Goal: Task Accomplishment & Management: Manage account settings

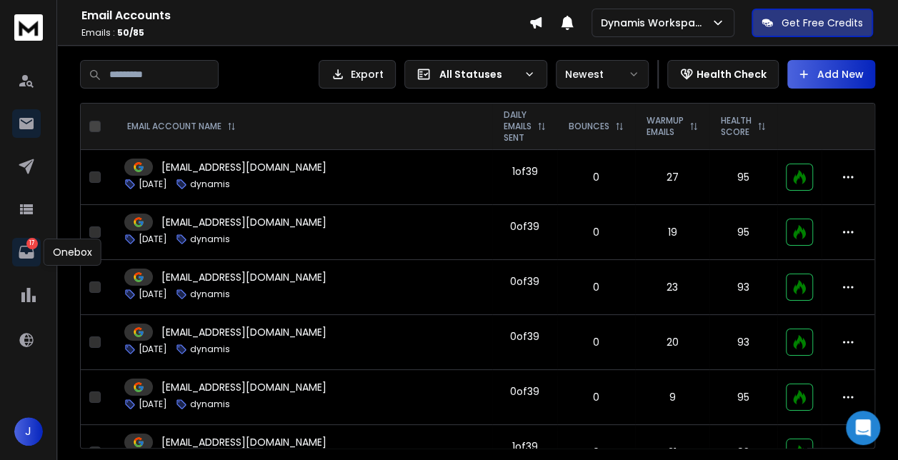
click at [36, 249] on link "17" at bounding box center [26, 252] width 29 height 29
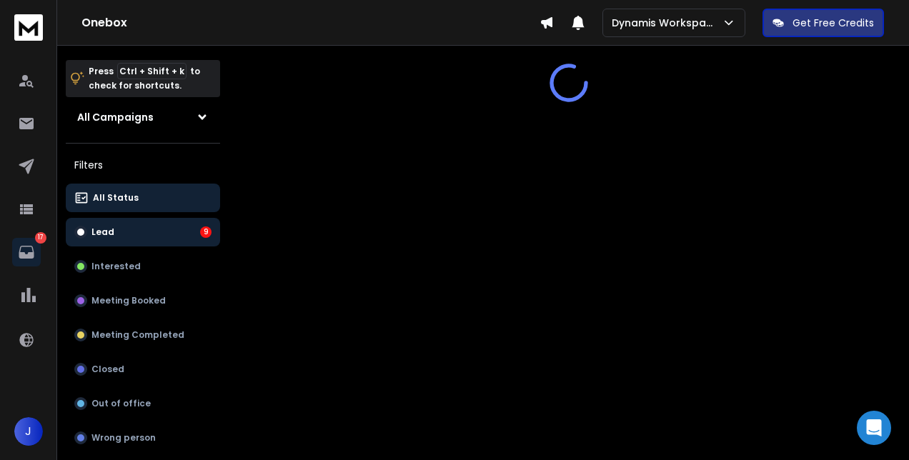
click at [159, 236] on button "Lead 9" at bounding box center [143, 232] width 154 height 29
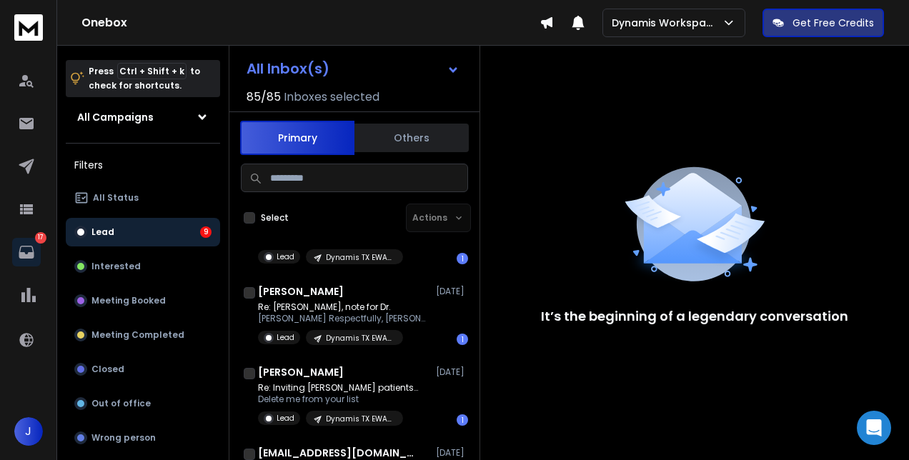
scroll to position [494, 0]
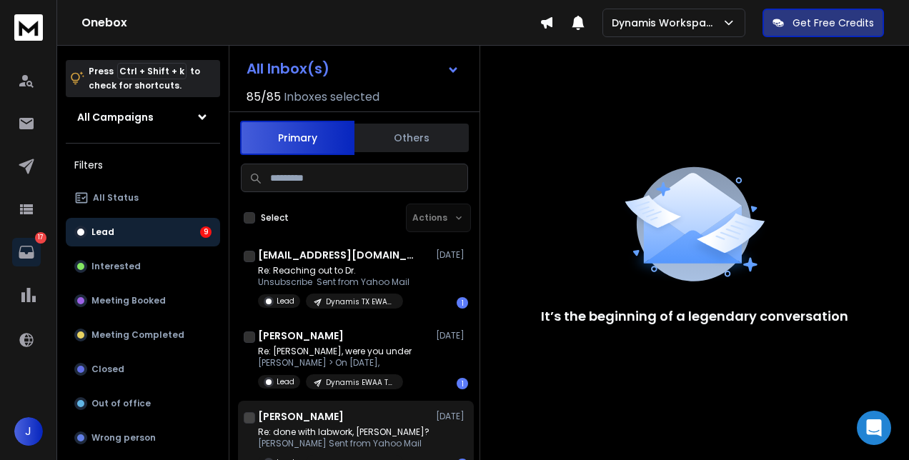
click at [424, 417] on div "[PERSON_NAME] [DATE]" at bounding box center [363, 416] width 210 height 14
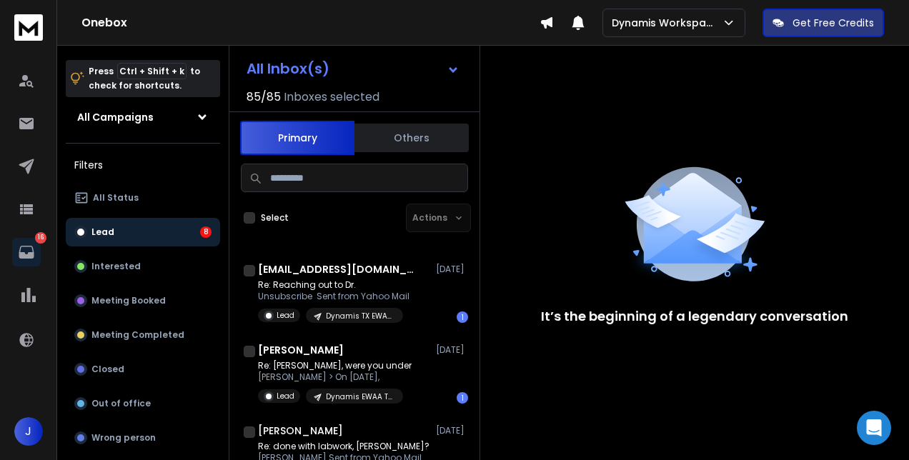
scroll to position [480, 0]
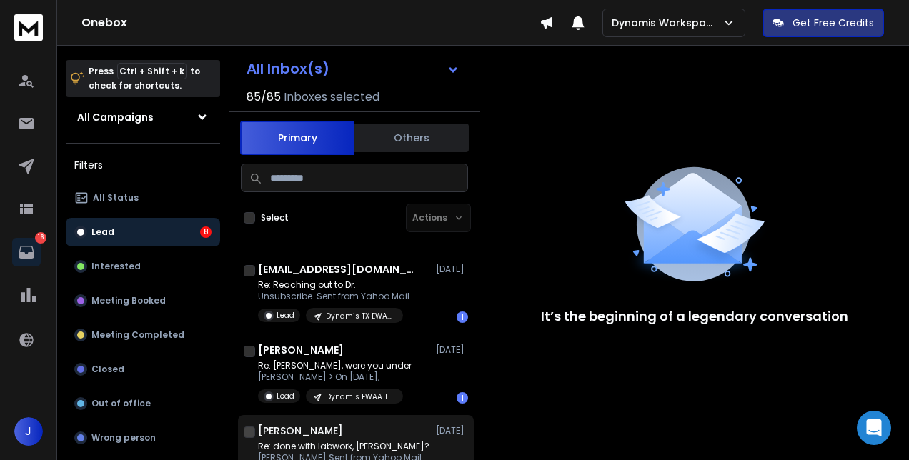
click at [430, 452] on div "Re: done with labwork, [PERSON_NAME]? [PERSON_NAME] Sent from Yahoo Mail Lead D…" at bounding box center [363, 463] width 210 height 44
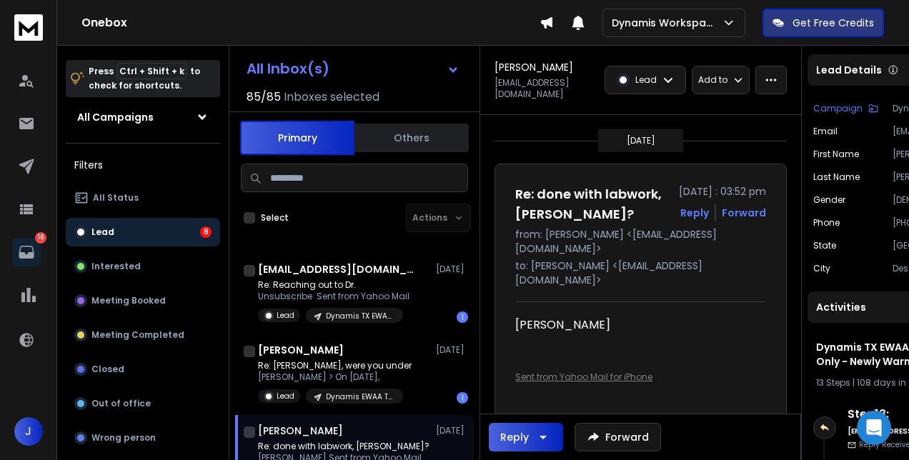
scroll to position [0, 106]
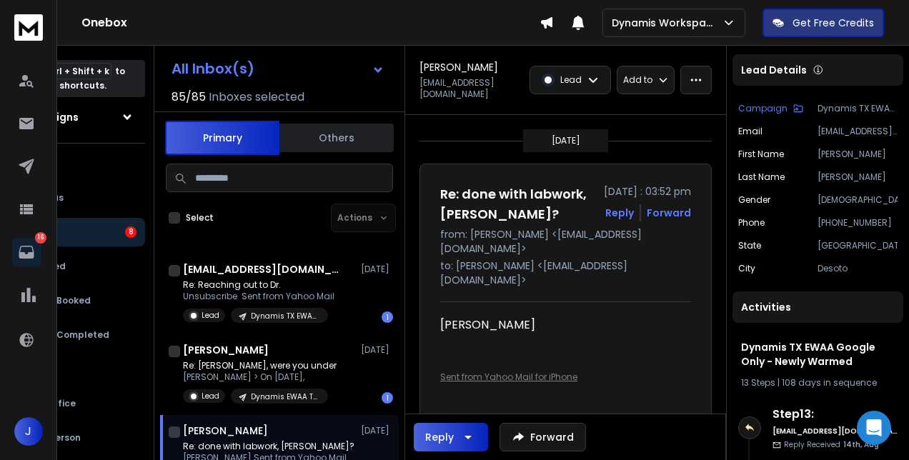
click at [817, 154] on p "[PERSON_NAME]" at bounding box center [857, 154] width 80 height 11
click at [819, 180] on p "[PERSON_NAME]" at bounding box center [857, 176] width 80 height 11
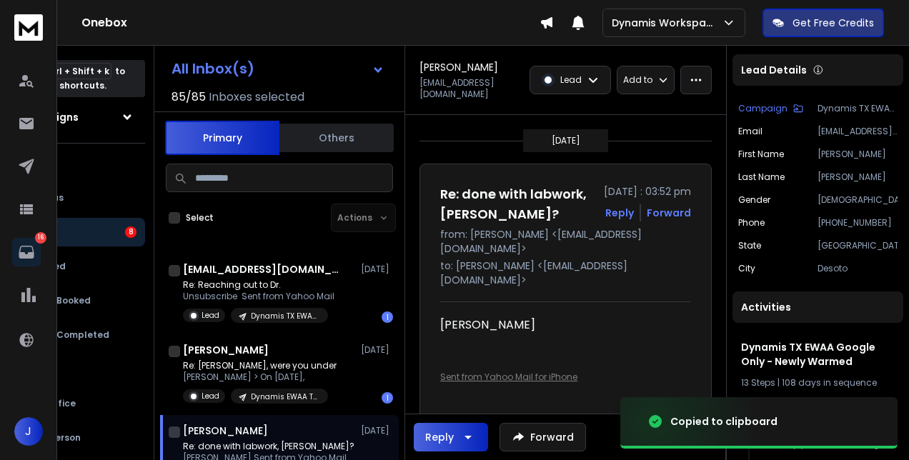
click at [833, 219] on p "[PHONE_NUMBER]" at bounding box center [857, 222] width 80 height 11
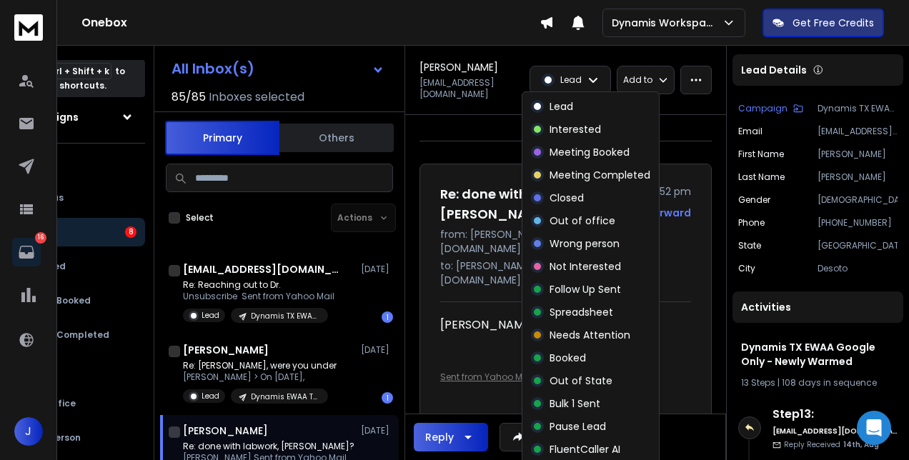
click at [582, 67] on div "Lead" at bounding box center [570, 79] width 80 height 27
click at [599, 309] on p "Spreadsheet" at bounding box center [581, 312] width 64 height 14
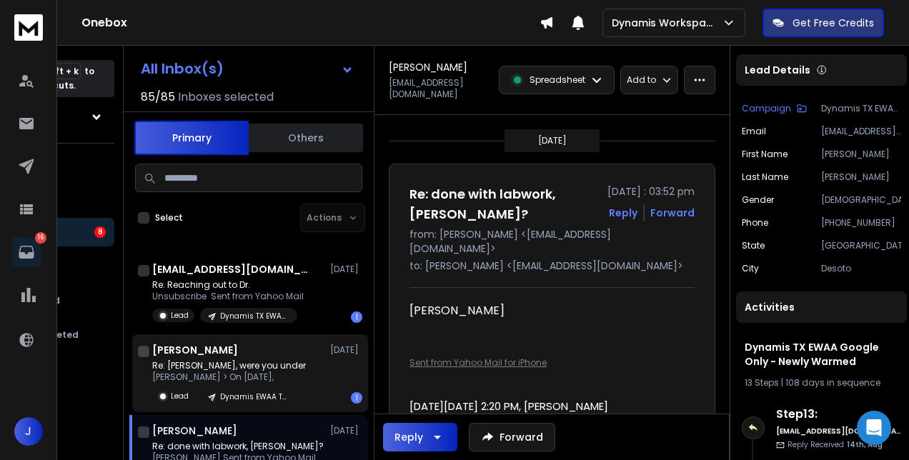
click at [330, 380] on div "Re: [PERSON_NAME], were you under [PERSON_NAME] > On [DATE], Lead Dynamis EWAA …" at bounding box center [257, 382] width 210 height 44
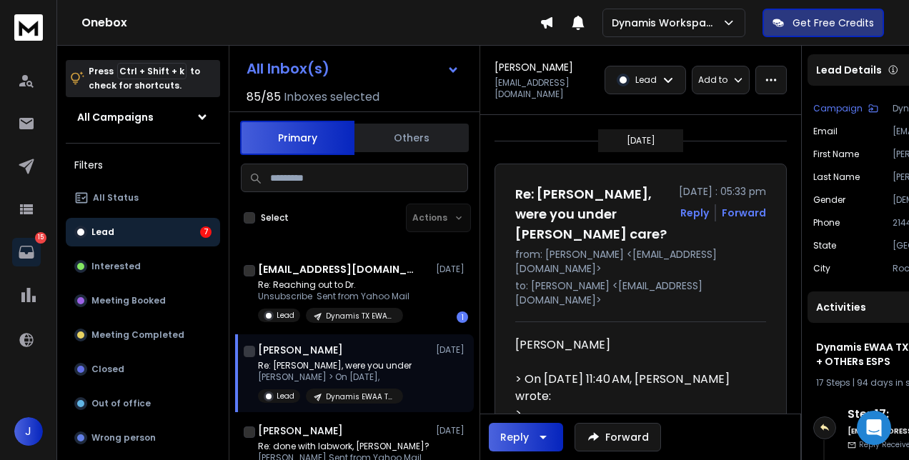
scroll to position [0, 119]
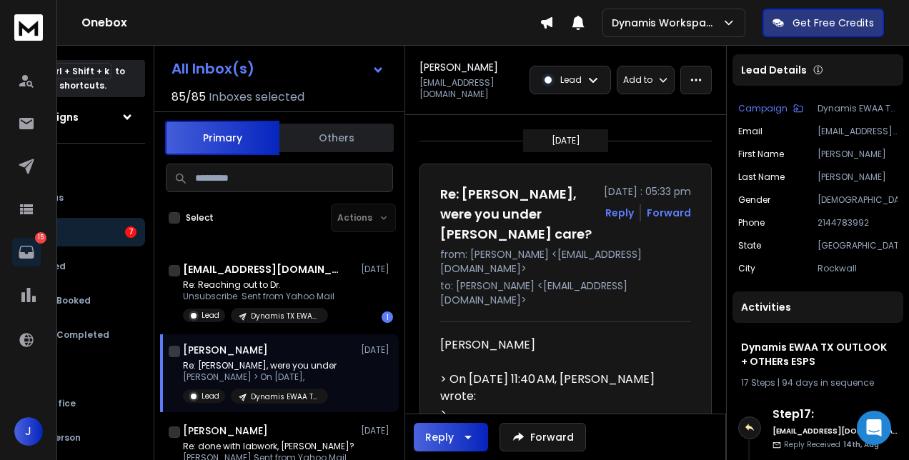
click at [822, 179] on p "[PERSON_NAME]" at bounding box center [857, 176] width 80 height 11
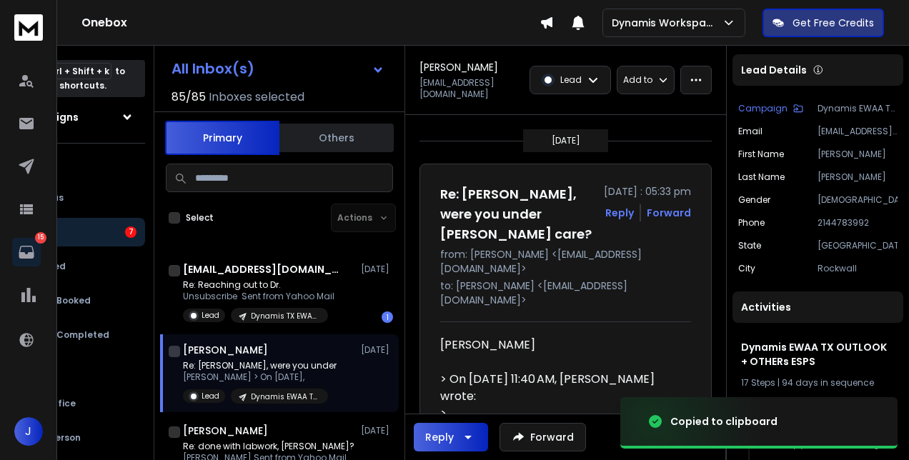
click at [818, 154] on p "[PERSON_NAME]" at bounding box center [857, 154] width 80 height 11
click at [840, 223] on p "2144783992" at bounding box center [857, 222] width 80 height 11
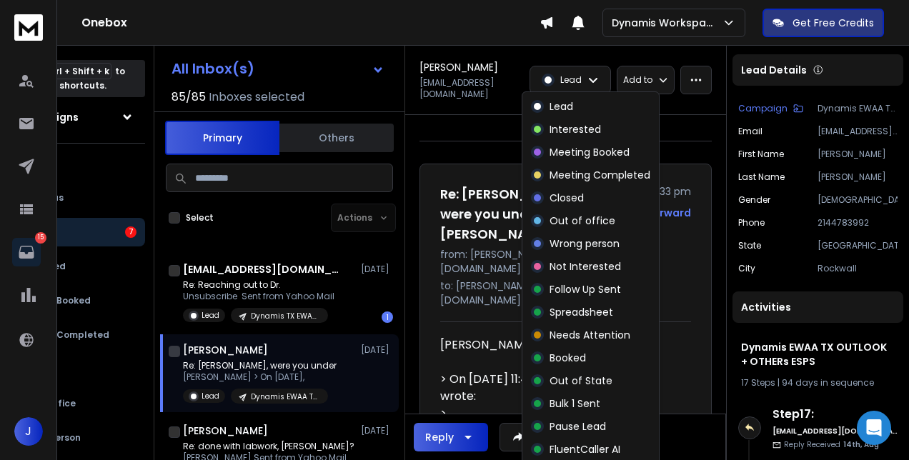
click at [579, 66] on div "Lead" at bounding box center [570, 79] width 80 height 27
click at [635, 314] on div "Spreadsheet" at bounding box center [590, 312] width 131 height 23
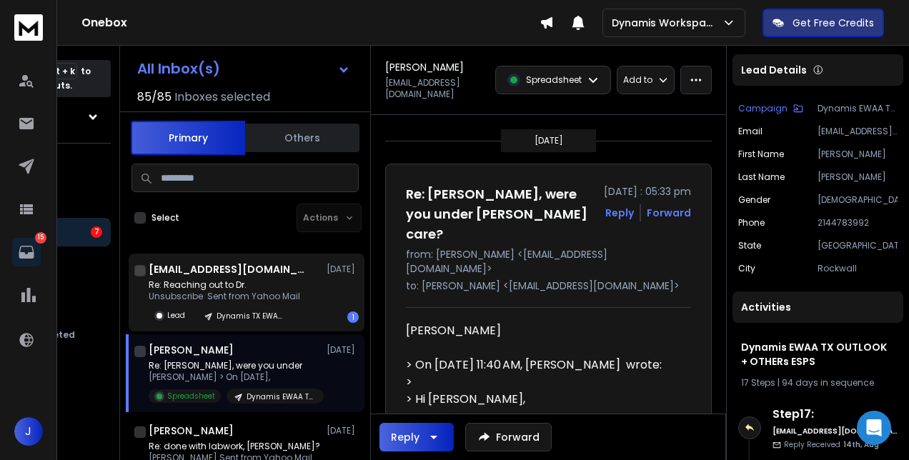
click at [289, 274] on div "[EMAIL_ADDRESS][DOMAIN_NAME] [DATE]" at bounding box center [254, 269] width 210 height 14
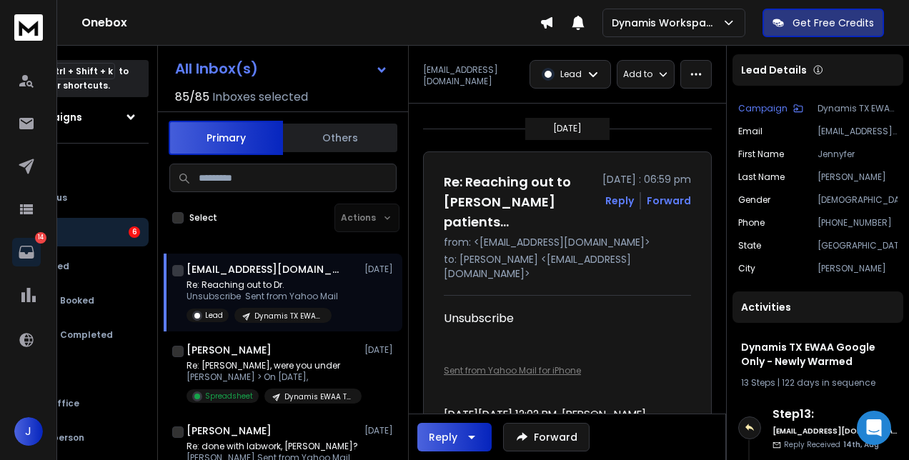
scroll to position [0, 0]
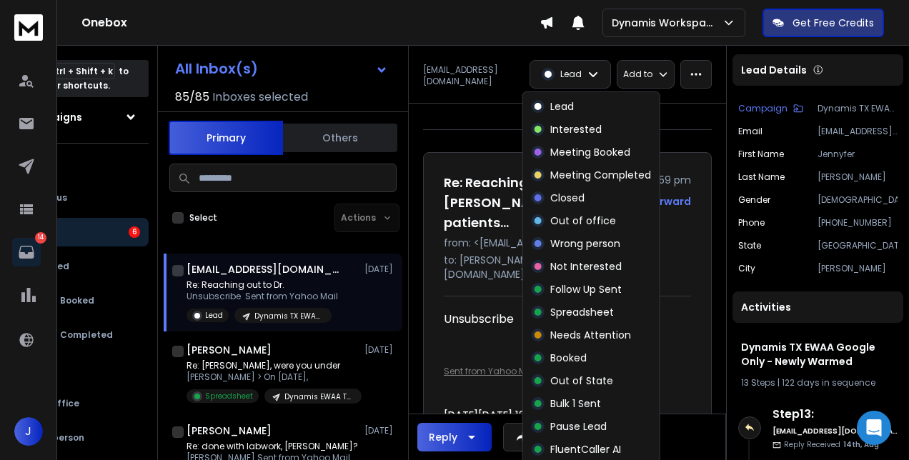
click at [587, 80] on div "Lead" at bounding box center [570, 74] width 80 height 27
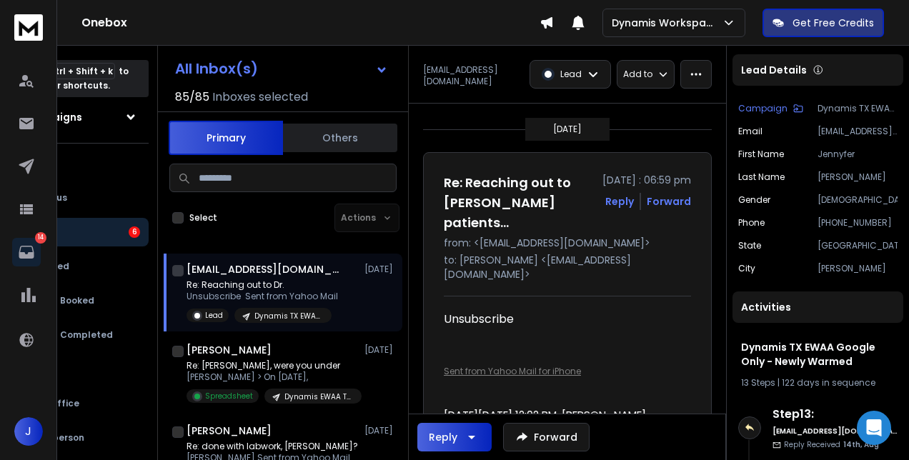
click at [689, 68] on icon "button" at bounding box center [695, 74] width 13 height 13
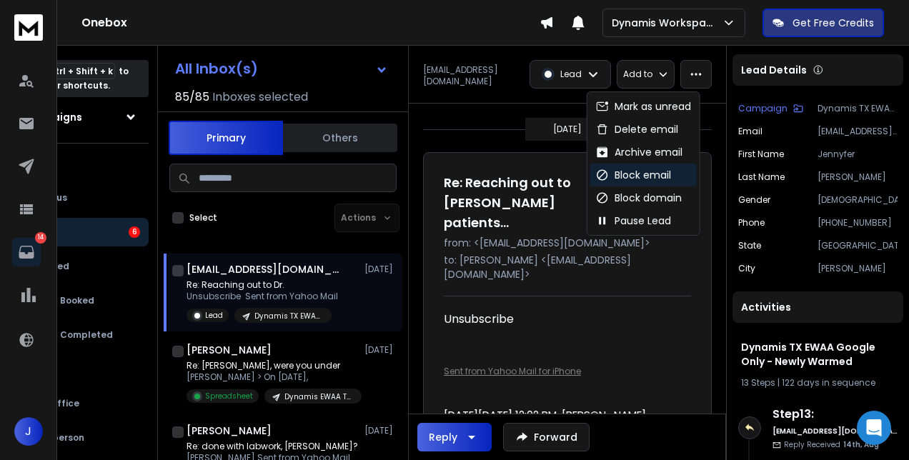
click at [655, 173] on div "Block email" at bounding box center [633, 175] width 75 height 14
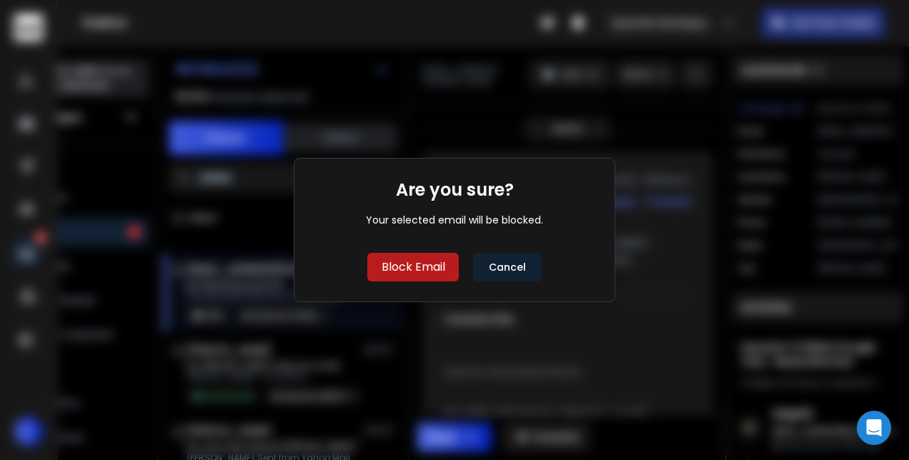
click at [407, 265] on button "Block Email" at bounding box center [412, 267] width 91 height 29
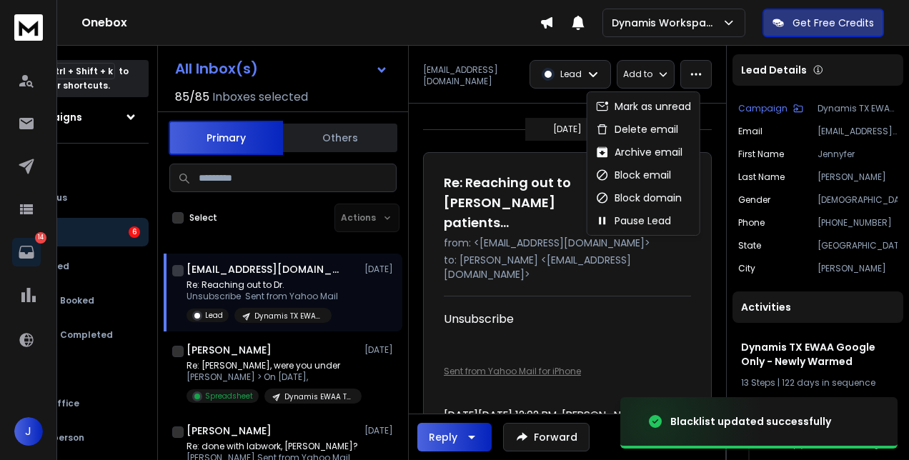
click at [689, 76] on icon "button" at bounding box center [695, 74] width 13 height 13
click at [655, 152] on div "Archive email" at bounding box center [639, 152] width 86 height 14
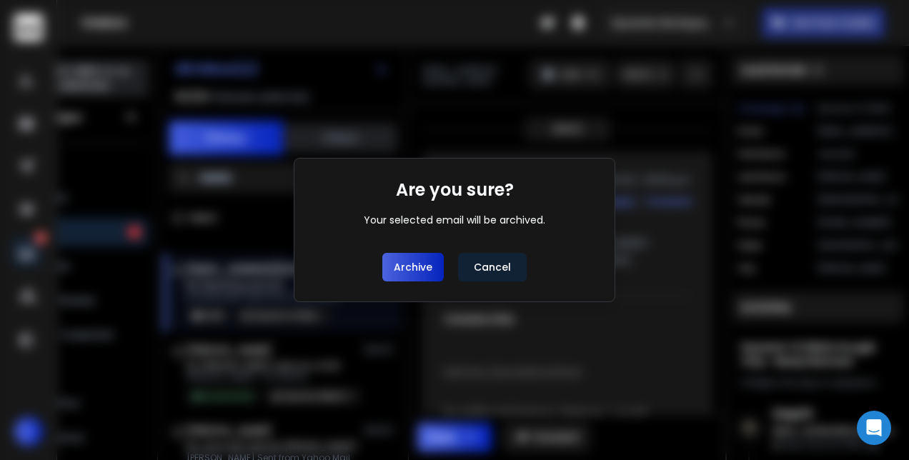
click at [434, 260] on button "archive" at bounding box center [412, 267] width 61 height 29
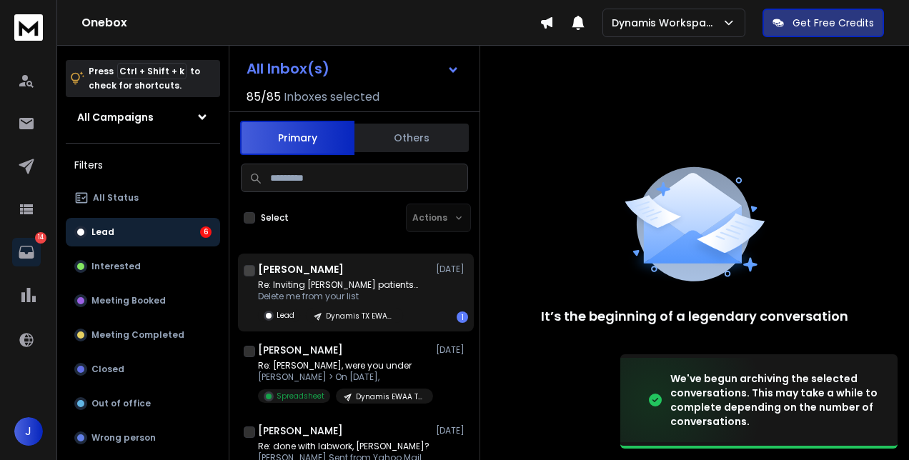
click at [417, 274] on div "[PERSON_NAME] [DATE]" at bounding box center [363, 269] width 210 height 14
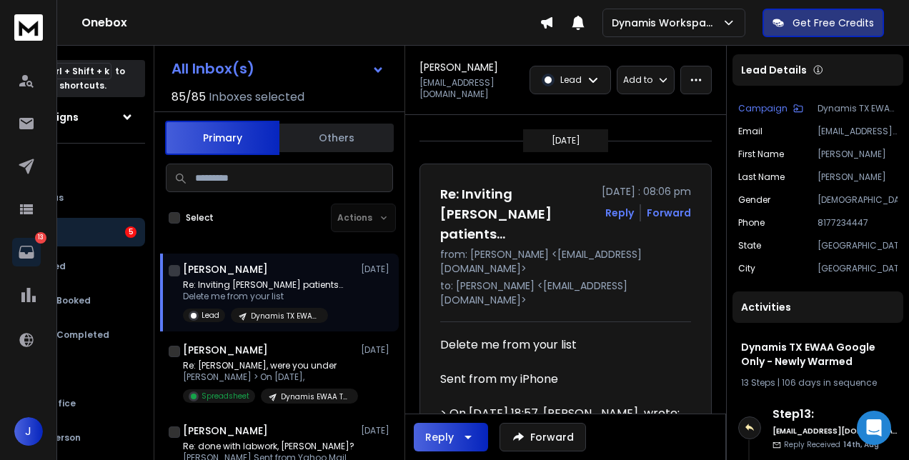
scroll to position [0, 101]
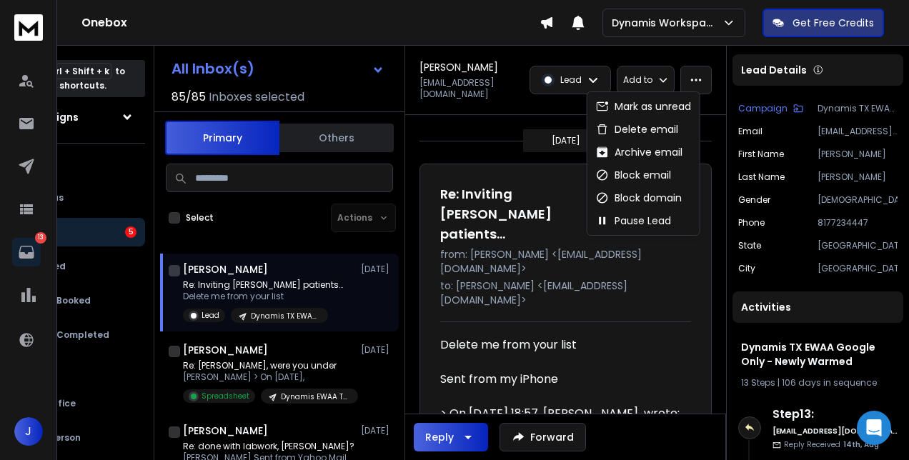
click at [684, 66] on button "button" at bounding box center [695, 80] width 31 height 29
click at [652, 174] on div "Block email" at bounding box center [633, 175] width 75 height 14
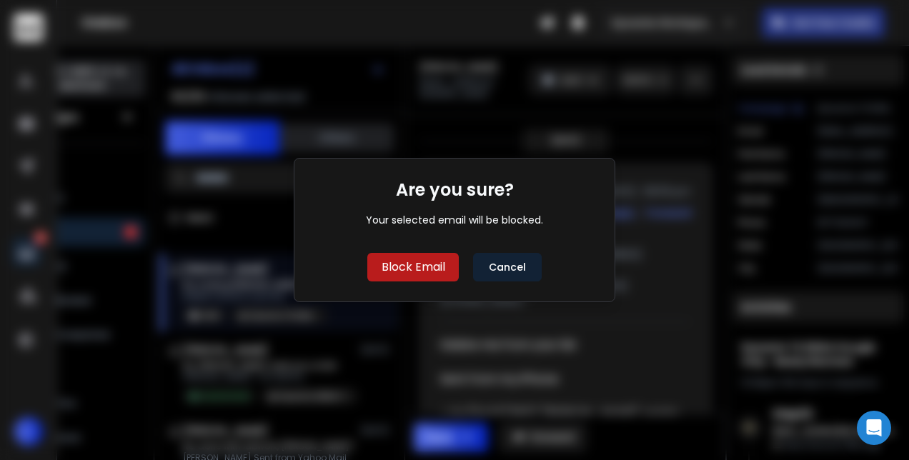
click at [396, 270] on button "Block Email" at bounding box center [412, 267] width 91 height 29
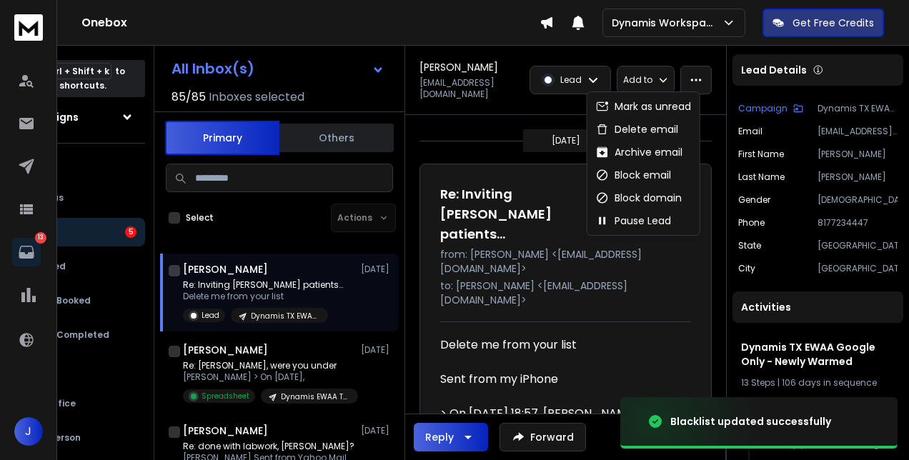
click at [689, 76] on icon "button" at bounding box center [695, 80] width 13 height 13
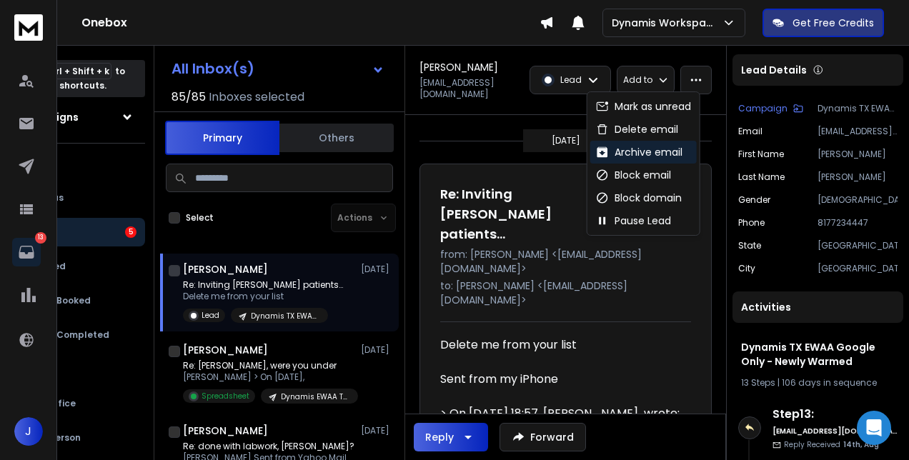
click at [636, 150] on div "Archive email" at bounding box center [639, 152] width 86 height 14
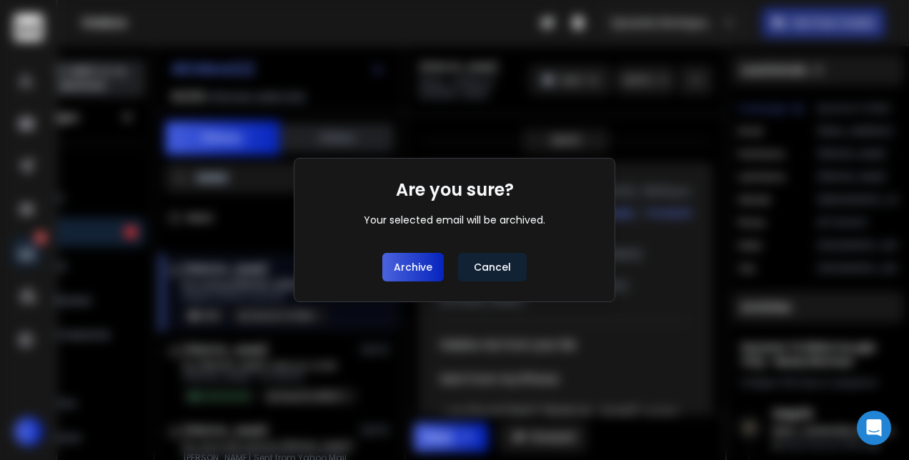
click at [402, 262] on p "archive" at bounding box center [413, 267] width 39 height 14
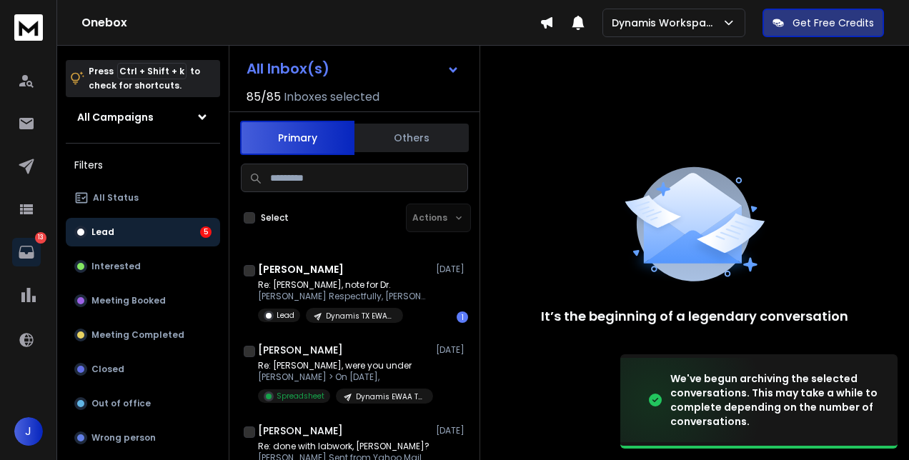
scroll to position [0, 0]
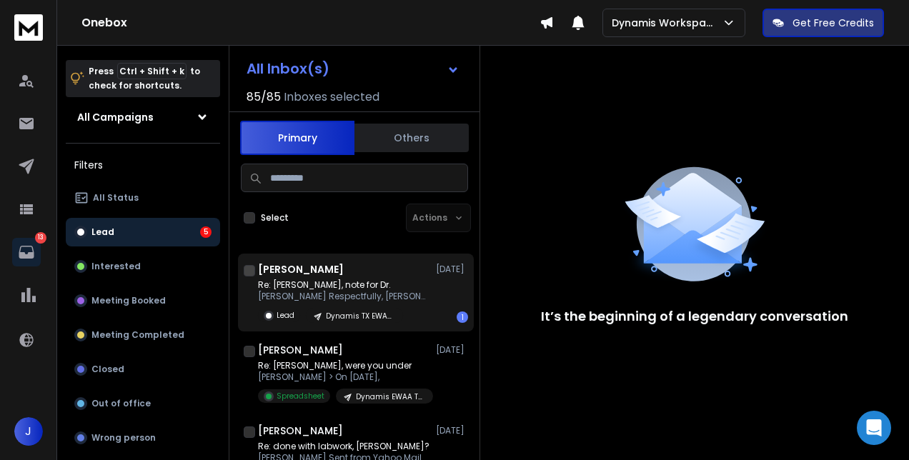
click at [428, 284] on p "Re: [PERSON_NAME], note for Dr." at bounding box center [343, 284] width 171 height 11
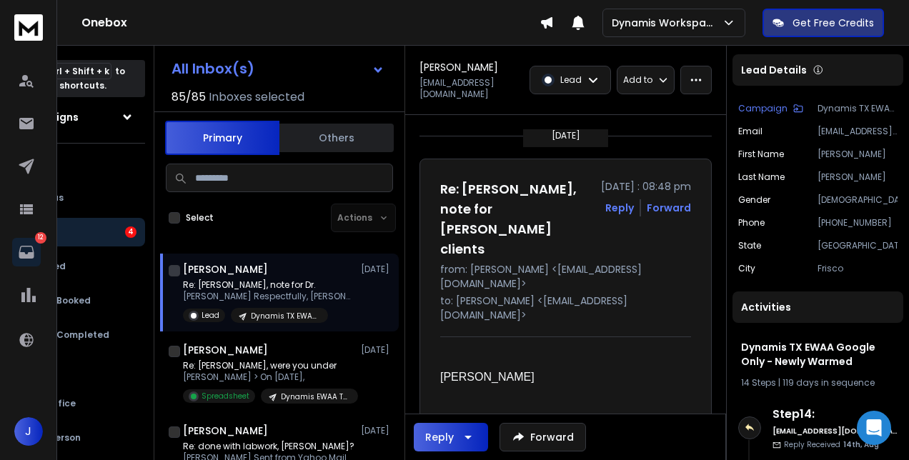
scroll to position [1, 0]
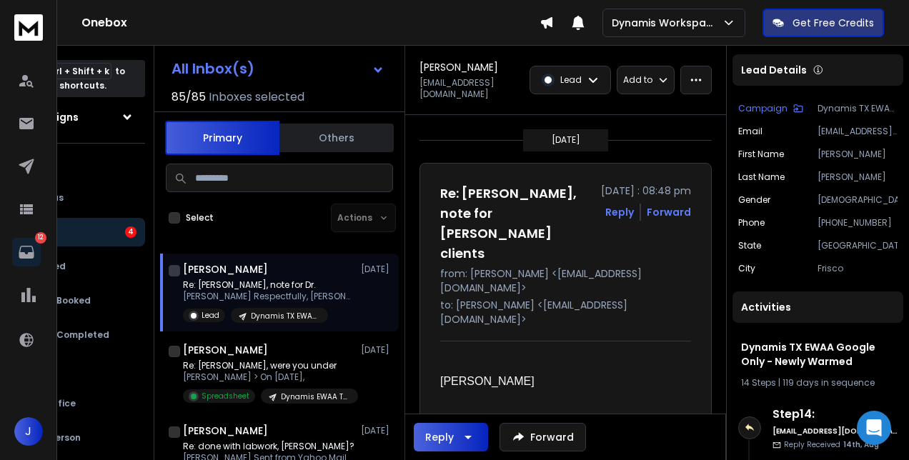
click at [817, 155] on p "[PERSON_NAME]" at bounding box center [857, 154] width 80 height 11
click at [820, 225] on p "[PHONE_NUMBER]" at bounding box center [857, 222] width 80 height 11
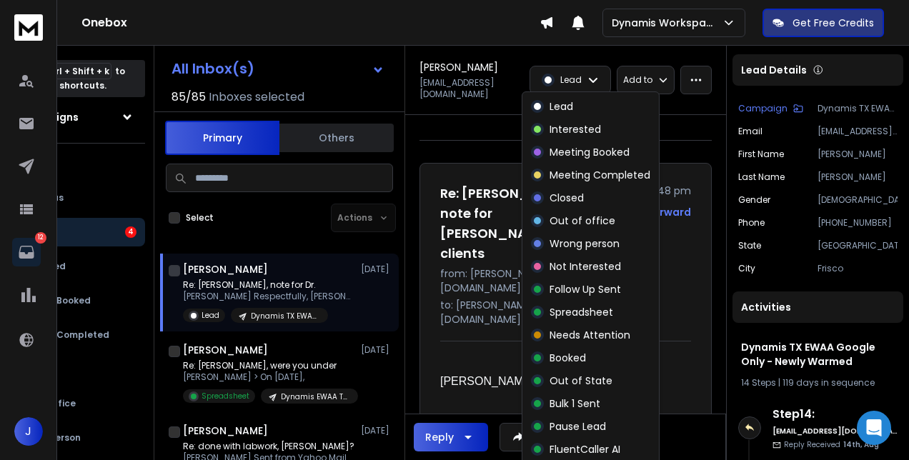
click at [582, 81] on div "Lead" at bounding box center [570, 79] width 80 height 27
click at [569, 311] on p "Spreadsheet" at bounding box center [581, 312] width 64 height 14
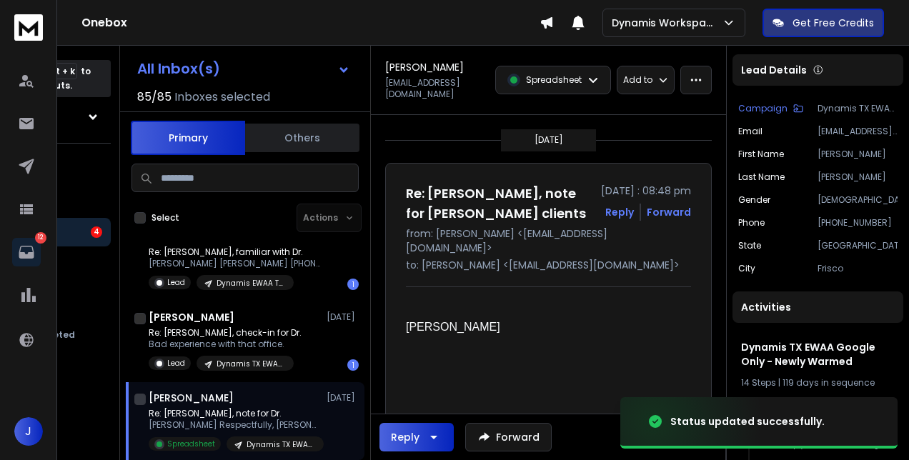
scroll to position [189, 0]
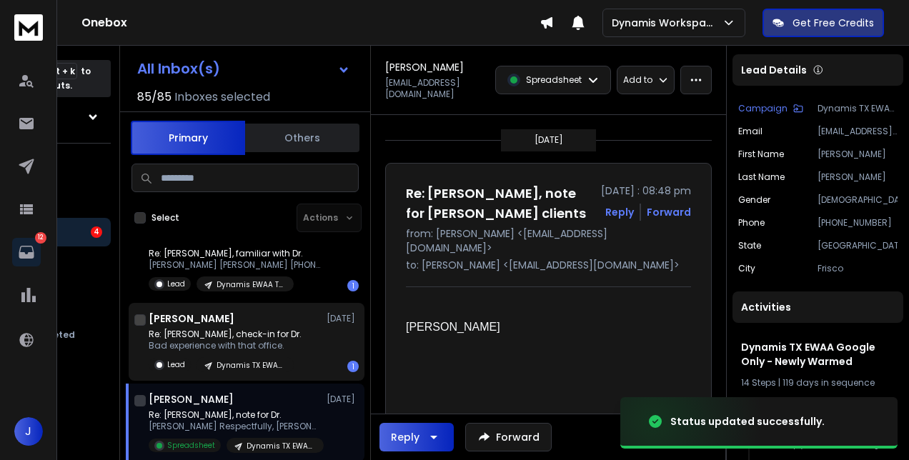
click at [296, 321] on div "[PERSON_NAME] [DATE]" at bounding box center [254, 318] width 210 height 14
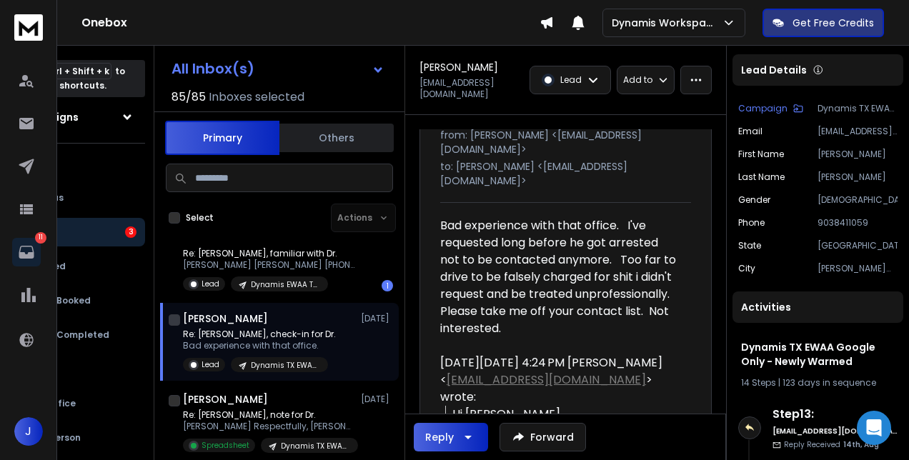
scroll to position [140, 0]
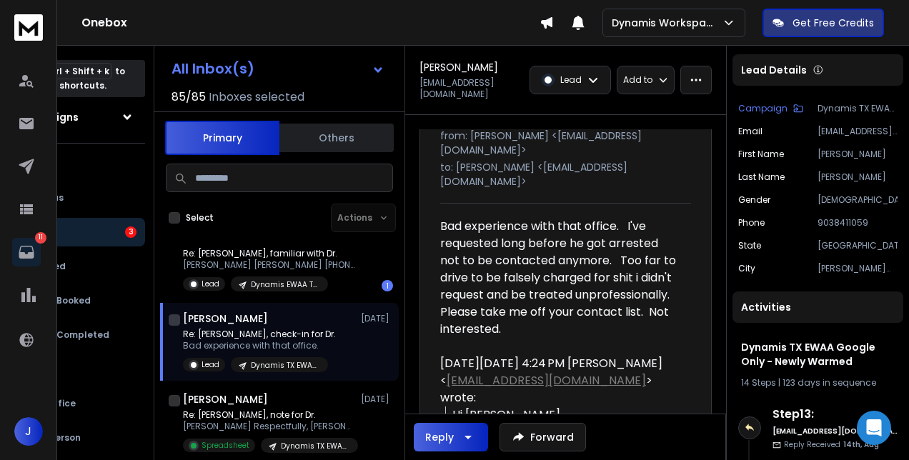
scroll to position [0, 0]
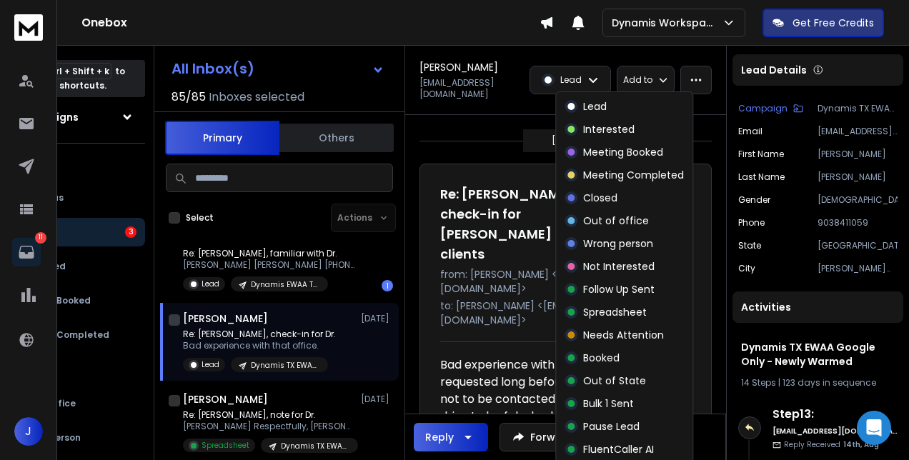
click at [610, 66] on div "Lead" at bounding box center [570, 79] width 80 height 27
click at [481, 184] on h1 "Re: [PERSON_NAME], check-in for [PERSON_NAME] clients" at bounding box center [517, 224] width 154 height 80
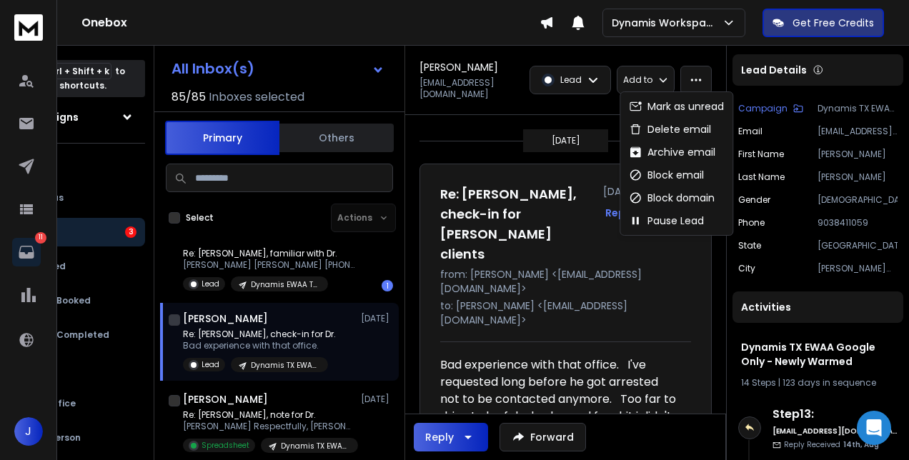
click at [712, 81] on button "button" at bounding box center [695, 80] width 31 height 29
click at [679, 168] on div "Block email" at bounding box center [666, 175] width 75 height 14
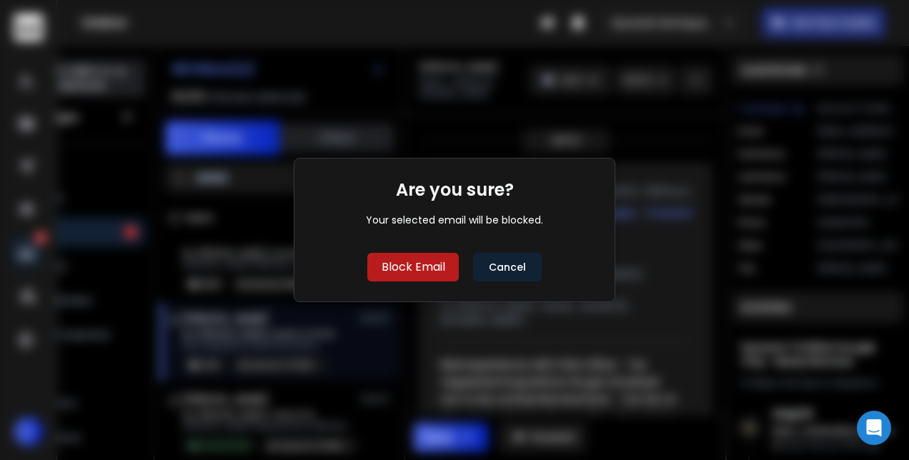
click at [442, 258] on button "Block Email" at bounding box center [412, 267] width 91 height 29
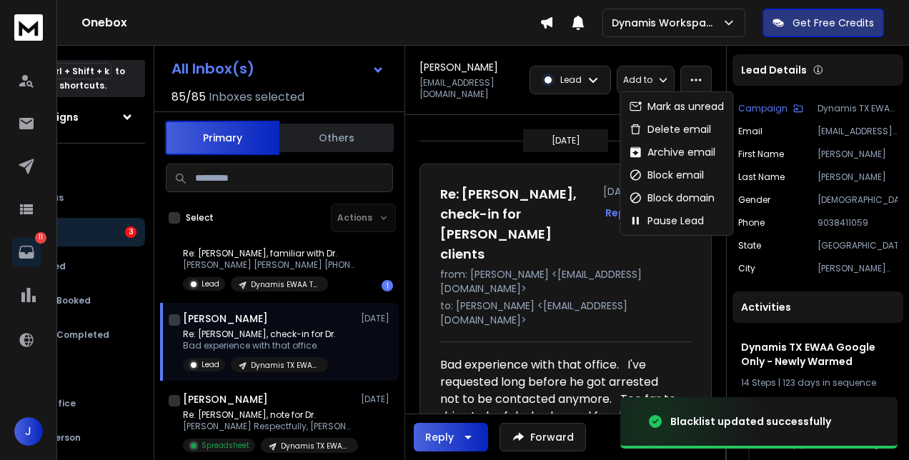
click at [712, 75] on button "button" at bounding box center [695, 80] width 31 height 29
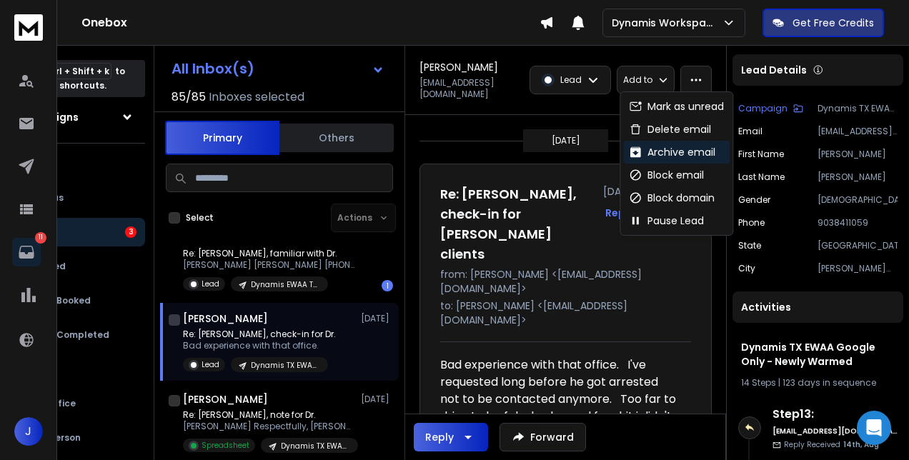
click at [692, 146] on div "Archive email" at bounding box center [672, 152] width 86 height 14
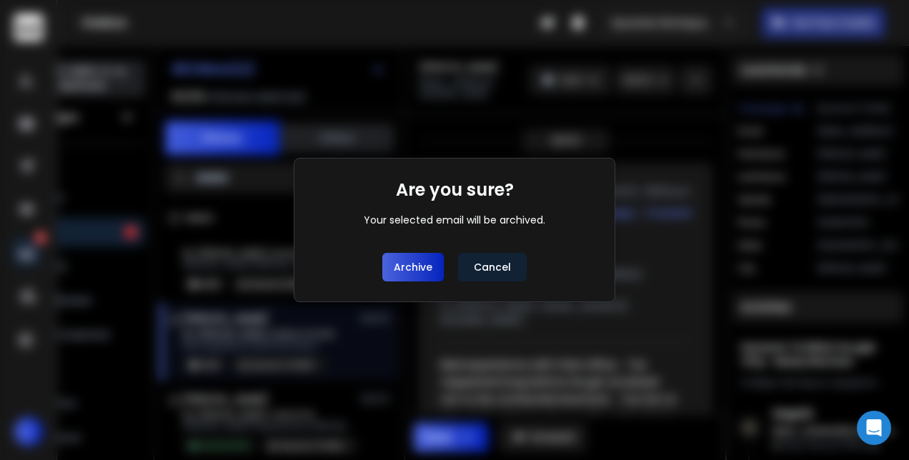
click at [399, 266] on p "archive" at bounding box center [413, 267] width 39 height 14
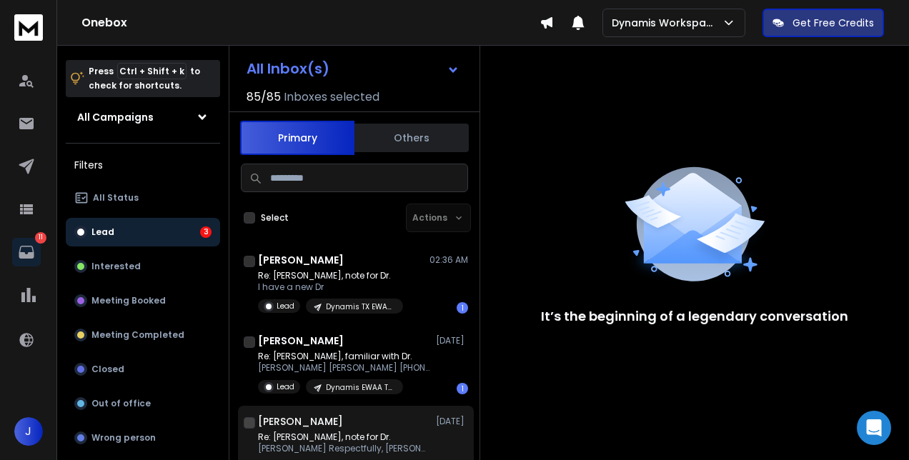
scroll to position [84, 0]
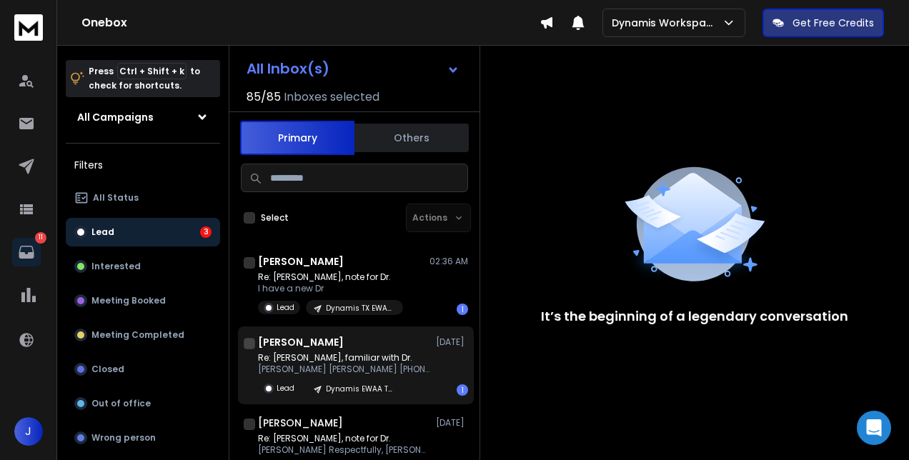
click at [397, 346] on div "[PERSON_NAME] [DATE]" at bounding box center [363, 342] width 210 height 14
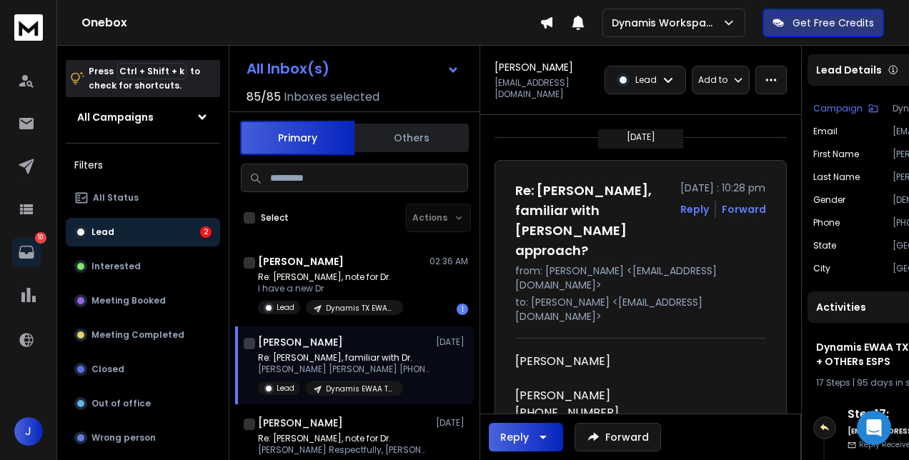
scroll to position [0, 107]
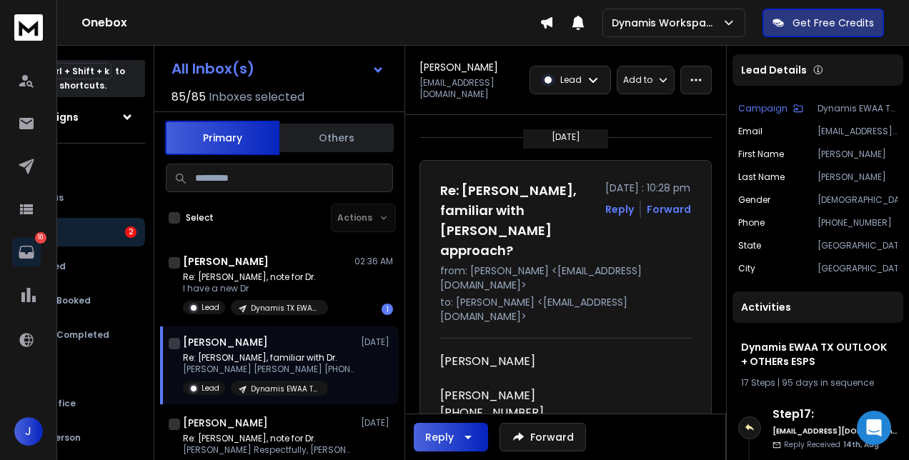
click at [827, 177] on p "[PERSON_NAME]" at bounding box center [857, 176] width 80 height 11
click at [817, 179] on p "[PERSON_NAME]" at bounding box center [857, 176] width 80 height 11
click at [822, 224] on p "[PHONE_NUMBER]" at bounding box center [857, 222] width 80 height 11
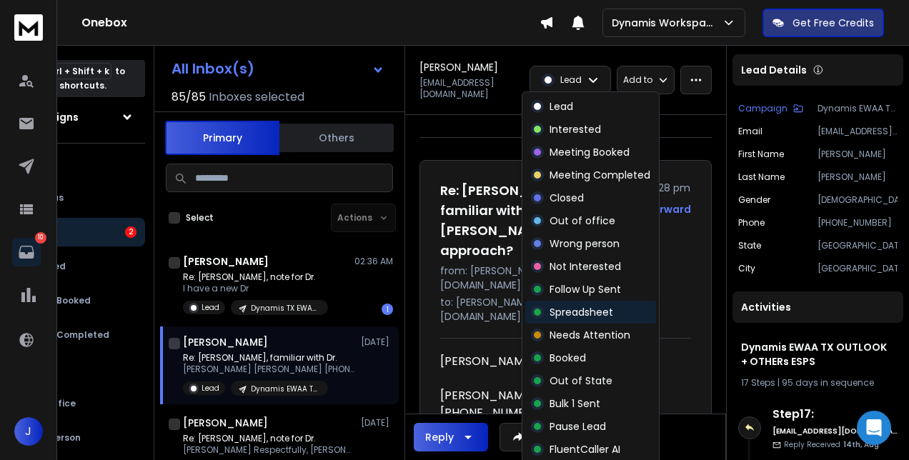
click at [573, 306] on body "Get only verified leads with our AI-powered Lead Finder, starting at $22/mo Try…" at bounding box center [454, 230] width 909 height 460
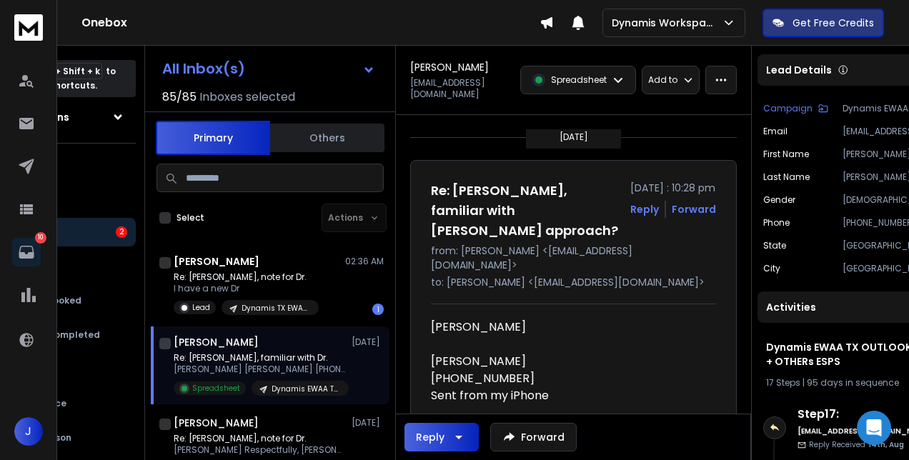
scroll to position [0, 74]
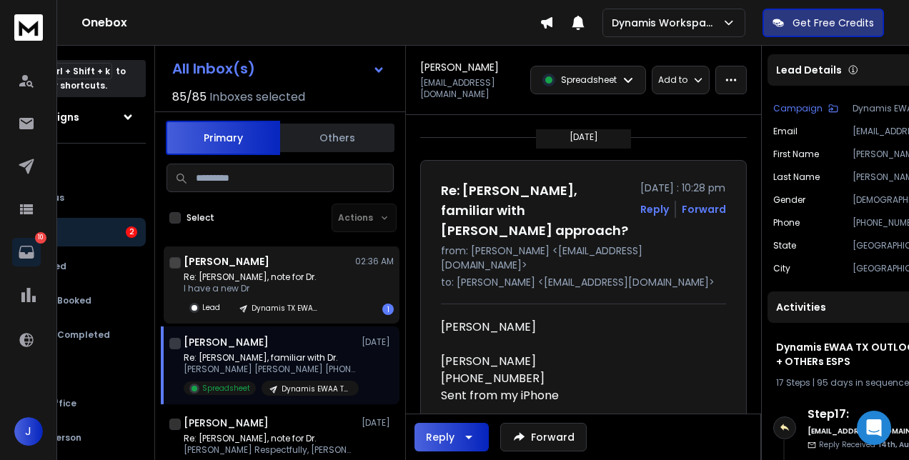
click at [357, 277] on div "Re: [PERSON_NAME], note for Dr. I have a new Dr Lead Dynamis TX EWAA Google Onl…" at bounding box center [289, 293] width 210 height 44
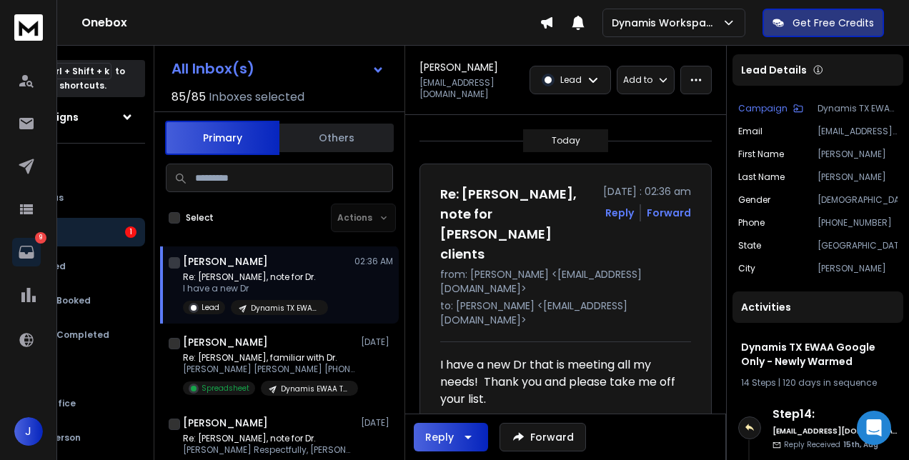
scroll to position [0, 95]
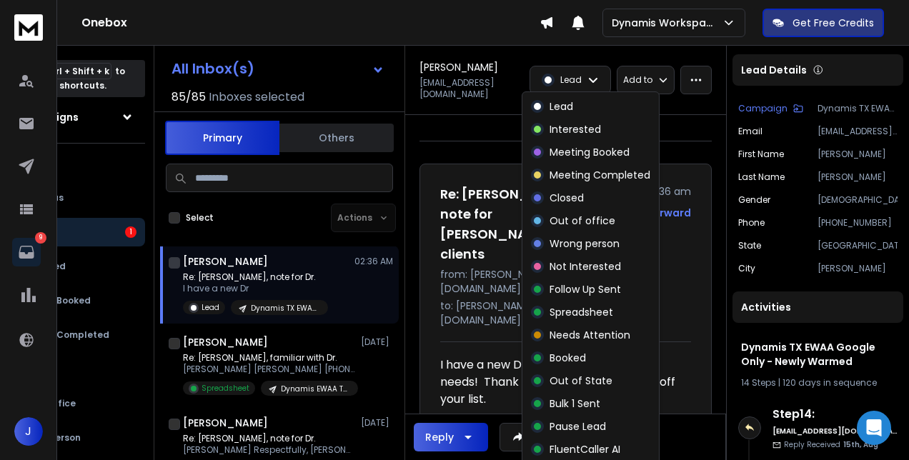
click at [578, 82] on div "Lead" at bounding box center [570, 79] width 80 height 27
click at [442, 203] on h1 "Re: [PERSON_NAME], note for [PERSON_NAME] clients" at bounding box center [517, 224] width 154 height 80
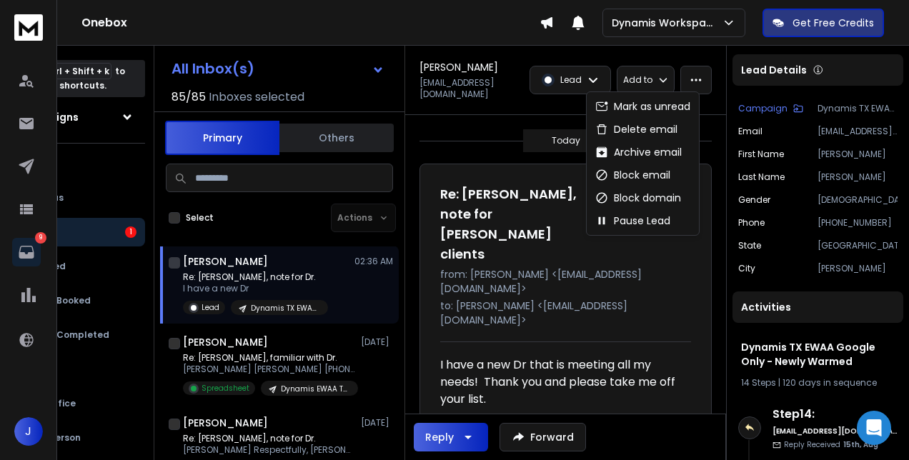
click at [689, 74] on icon "button" at bounding box center [695, 80] width 13 height 13
click at [660, 179] on div "Block email" at bounding box center [632, 175] width 75 height 14
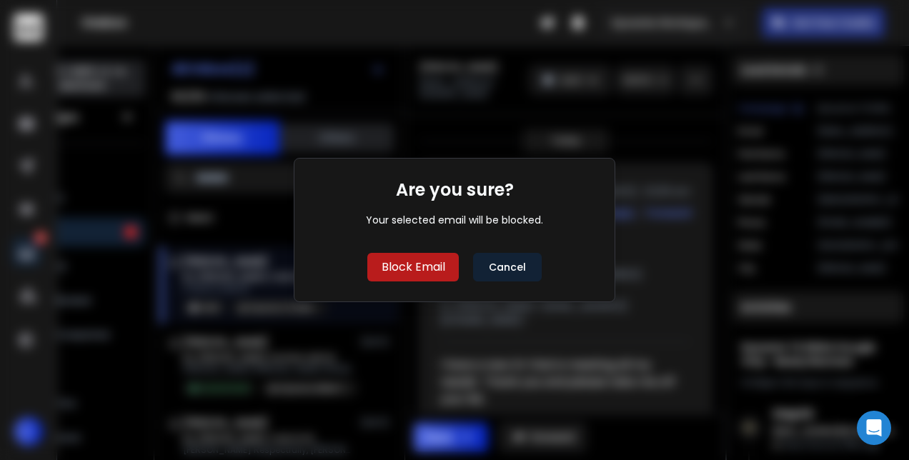
click at [414, 269] on button "Block Email" at bounding box center [412, 267] width 91 height 29
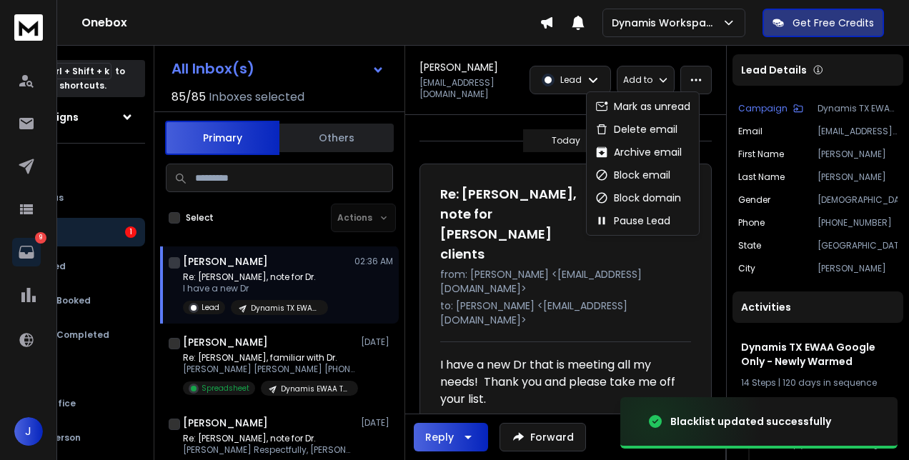
click at [696, 71] on button "button" at bounding box center [695, 80] width 31 height 29
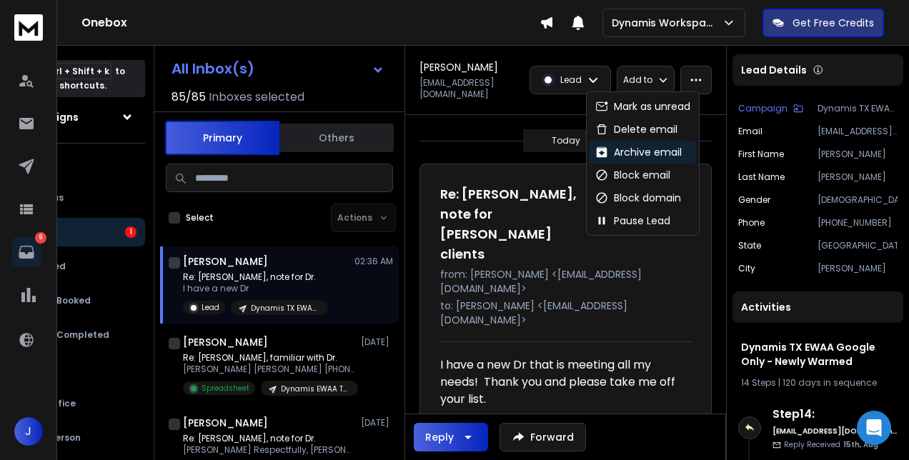
click at [632, 154] on div "Archive email" at bounding box center [638, 152] width 86 height 14
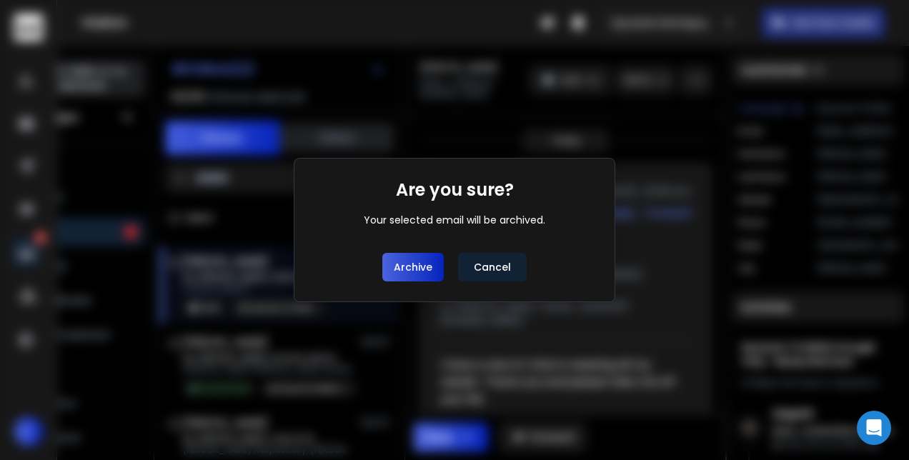
click at [424, 275] on button "archive" at bounding box center [412, 267] width 61 height 29
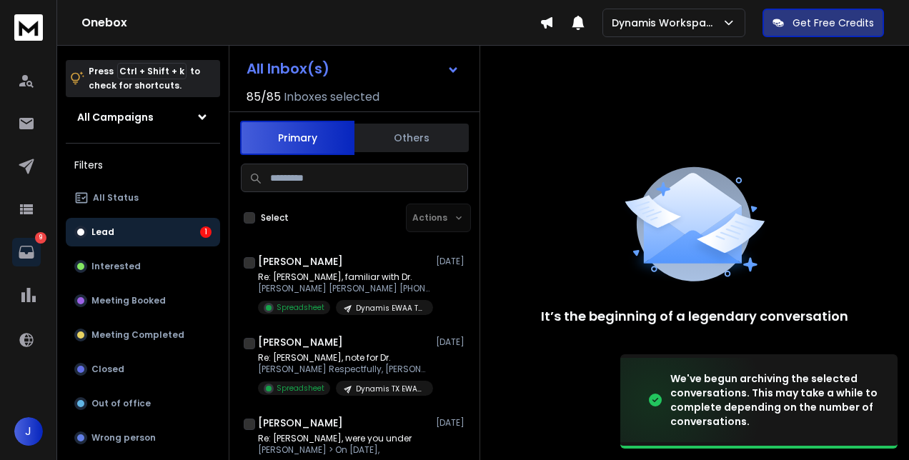
scroll to position [4, 0]
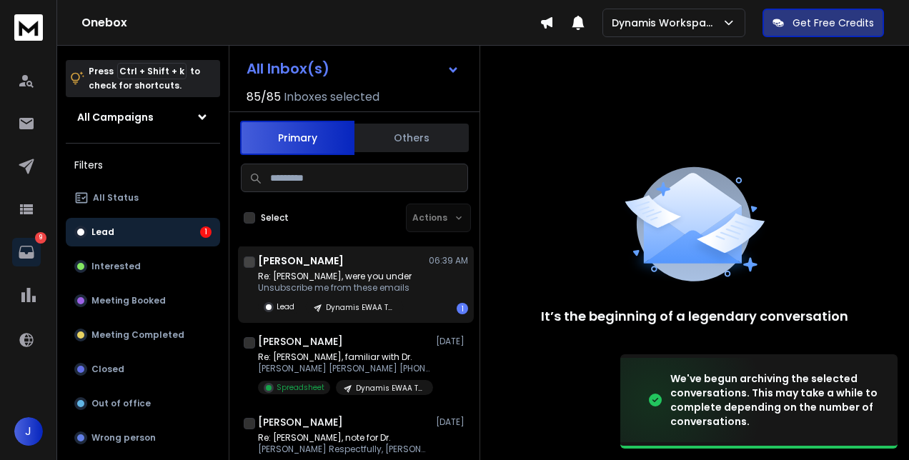
click at [424, 276] on div "Re: [PERSON_NAME], were you under Unsubscribe me from these emails Lead Dynamis…" at bounding box center [363, 293] width 210 height 44
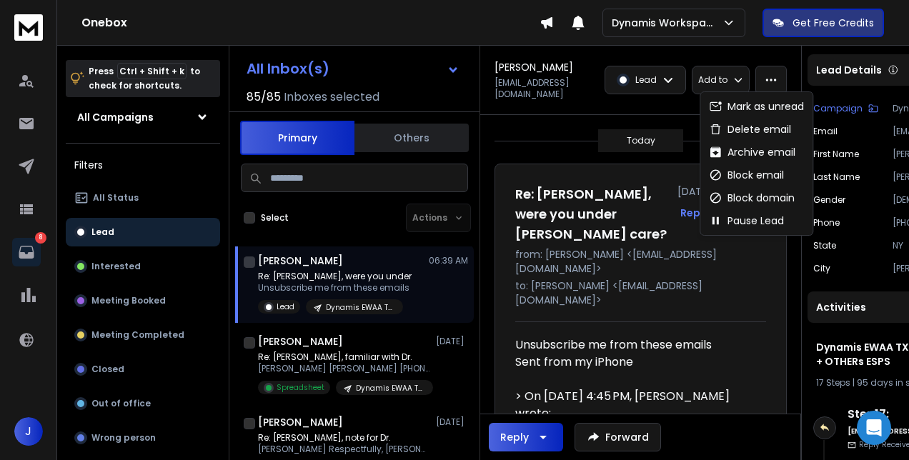
click at [777, 79] on icon "button" at bounding box center [770, 80] width 13 height 13
click at [740, 179] on div "Block email" at bounding box center [746, 175] width 75 height 14
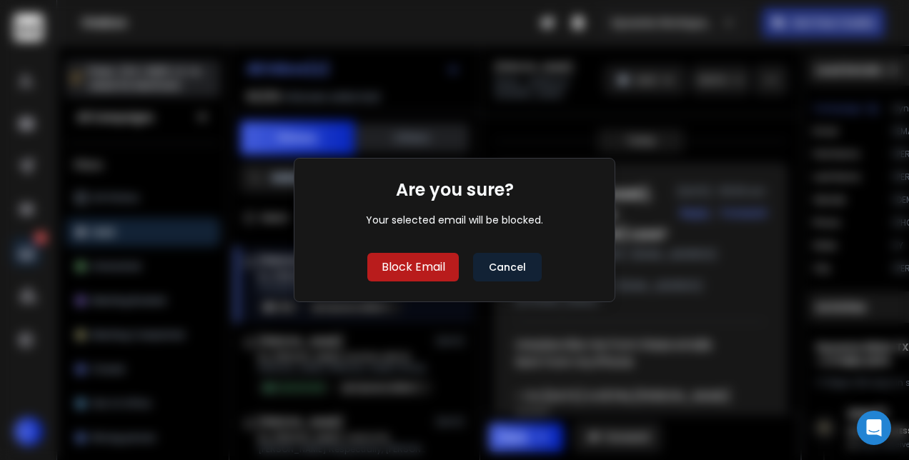
click at [413, 266] on button "Block Email" at bounding box center [412, 267] width 91 height 29
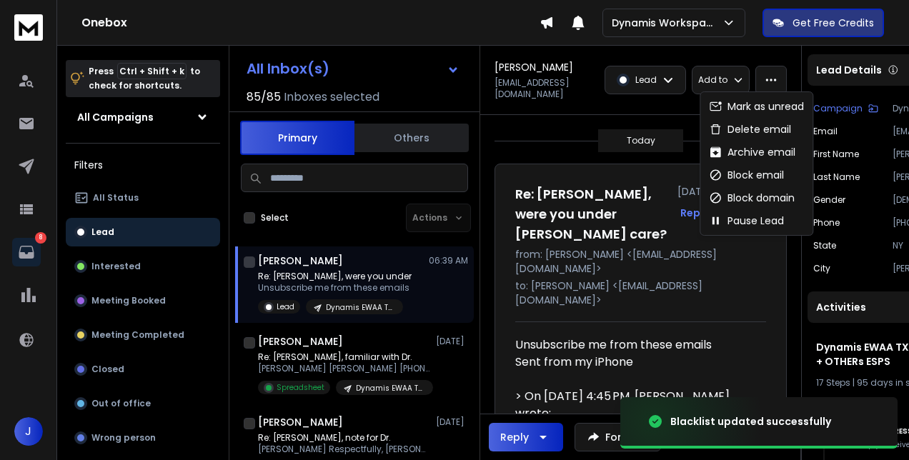
click at [777, 79] on icon "button" at bounding box center [771, 80] width 11 height 2
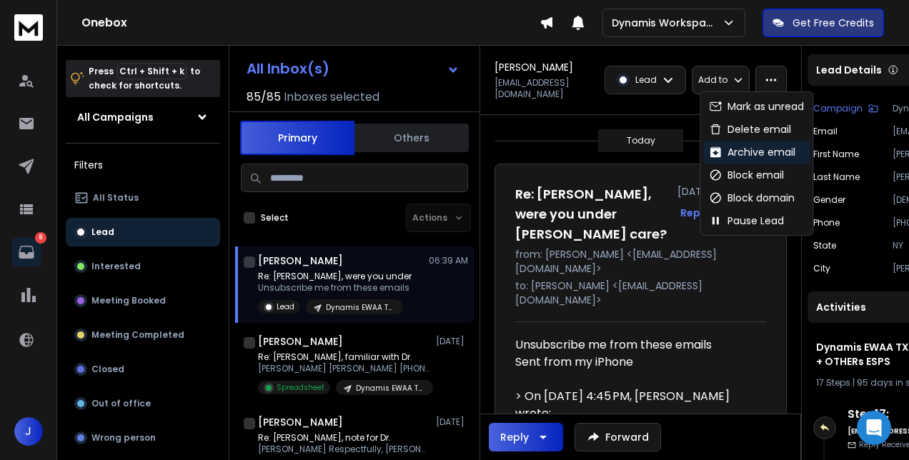
click at [747, 159] on div "Archive email" at bounding box center [752, 152] width 86 height 14
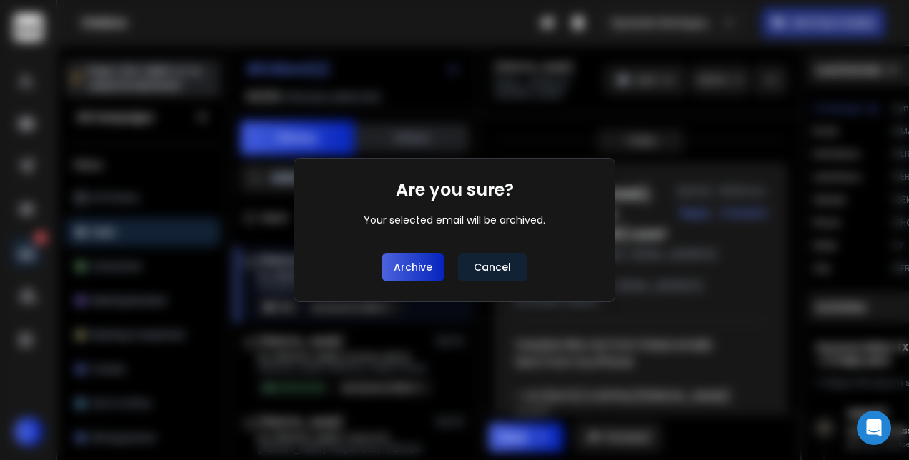
click at [409, 276] on button "archive" at bounding box center [412, 267] width 61 height 29
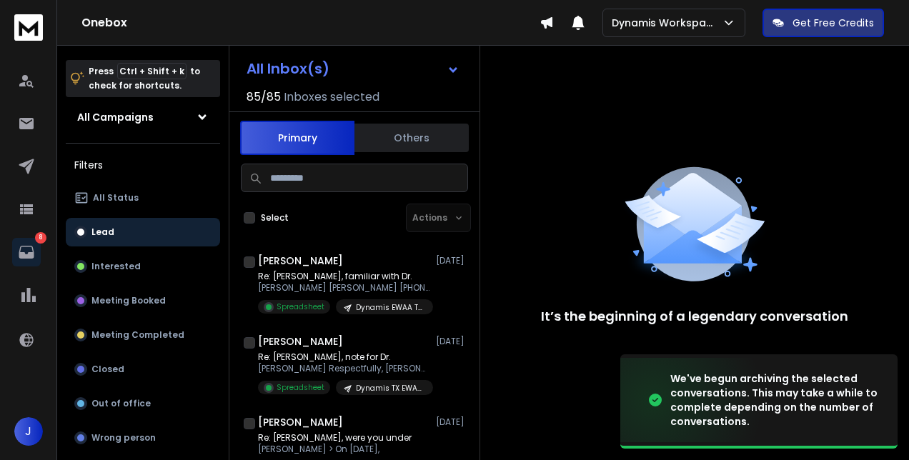
scroll to position [0, 0]
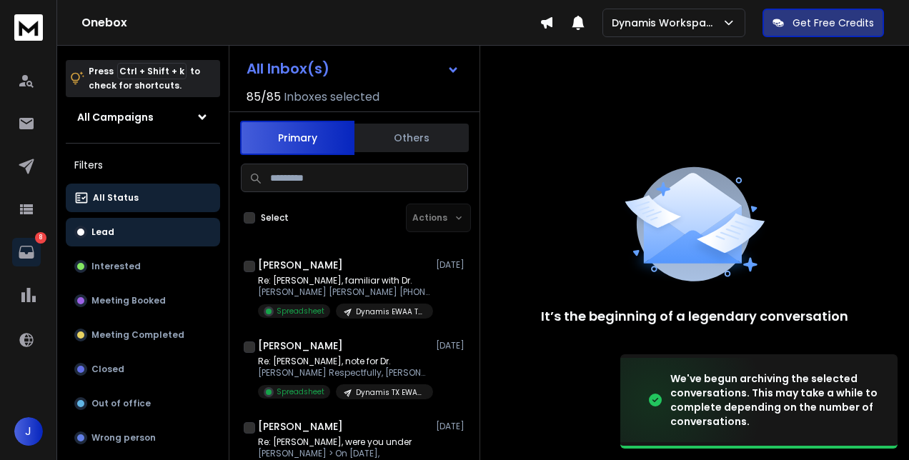
click at [157, 200] on button "All Status" at bounding box center [143, 198] width 154 height 29
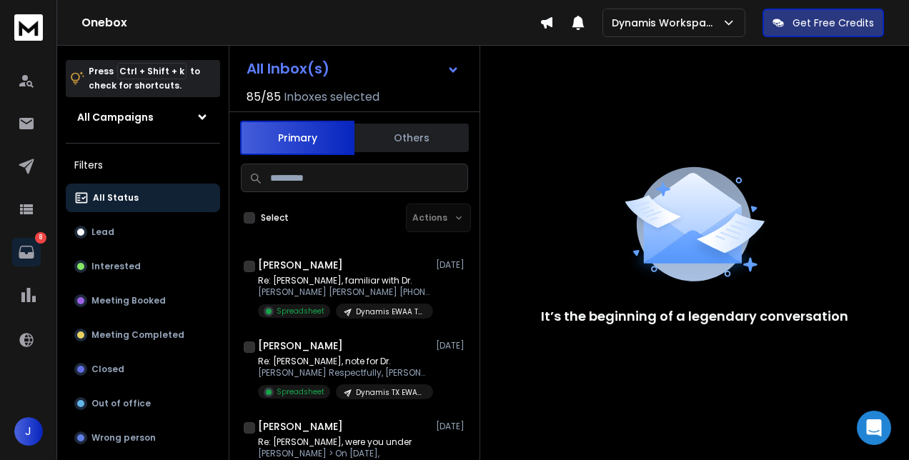
click at [169, 236] on button "Lead" at bounding box center [143, 232] width 154 height 29
